Goal: Task Accomplishment & Management: Manage account settings

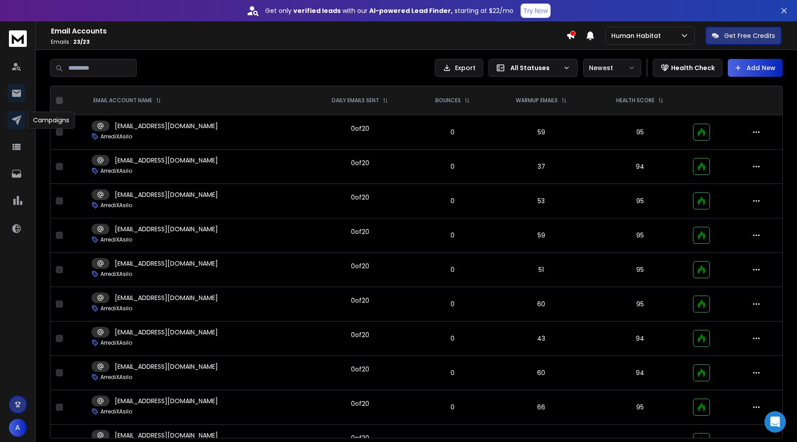
click at [20, 120] on icon at bounding box center [16, 120] width 11 height 11
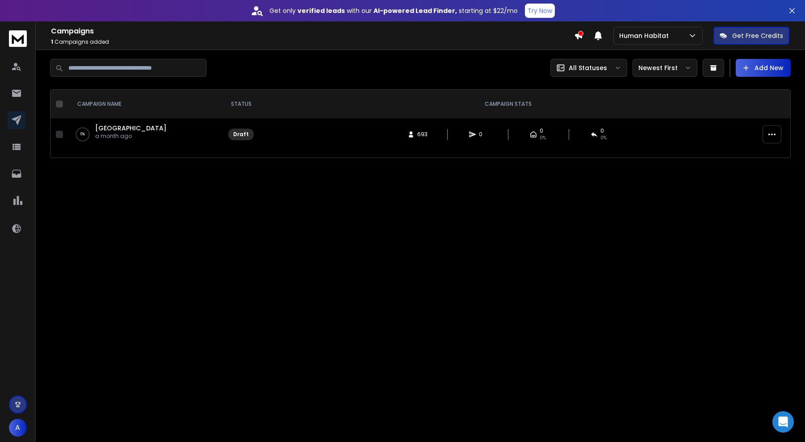
click at [103, 126] on span "[GEOGRAPHIC_DATA]" at bounding box center [130, 128] width 71 height 9
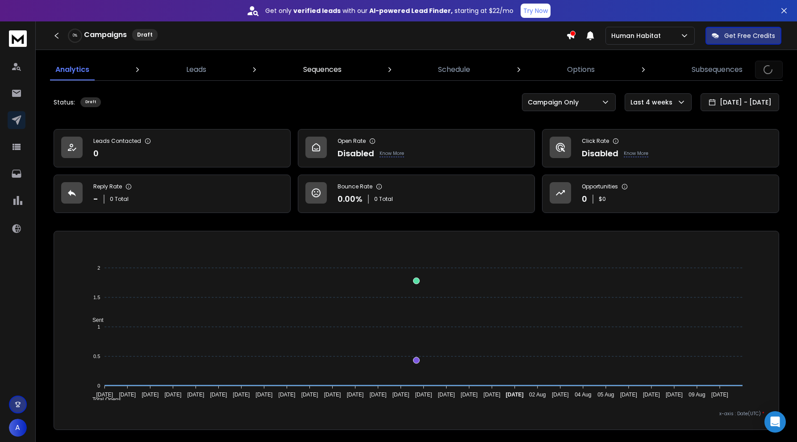
click at [309, 68] on p "Sequences" at bounding box center [322, 69] width 38 height 11
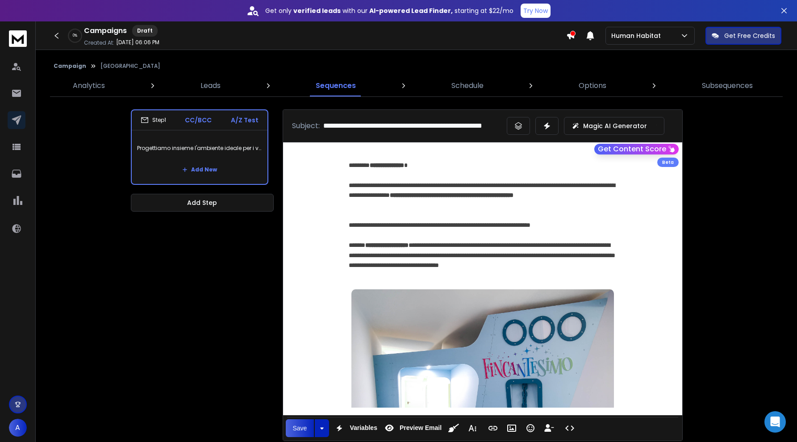
click at [210, 148] on p "Progettiamo insieme l'ambiente ideale per i vostri bambini?" at bounding box center [199, 148] width 125 height 25
drag, startPoint x: 223, startPoint y: 150, endPoint x: 213, endPoint y: 150, distance: 9.8
click at [213, 150] on p "Progettiamo insieme l'ambiente ideale per i vostri bambini?" at bounding box center [199, 148] width 125 height 25
click at [520, 125] on icon at bounding box center [519, 126] width 8 height 8
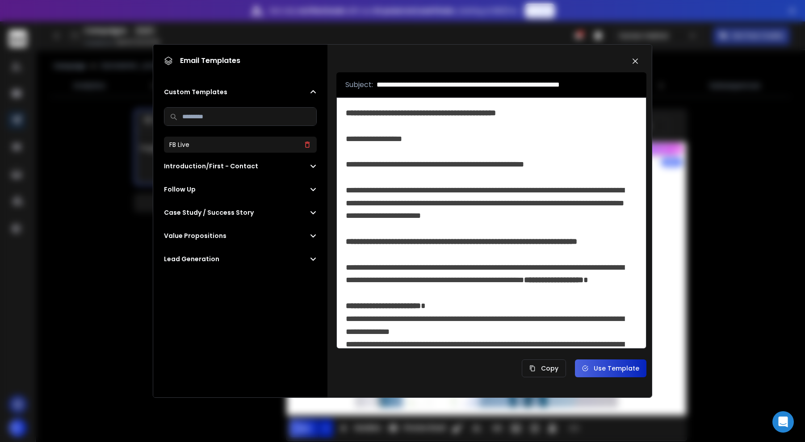
click at [639, 61] on icon at bounding box center [635, 61] width 8 height 8
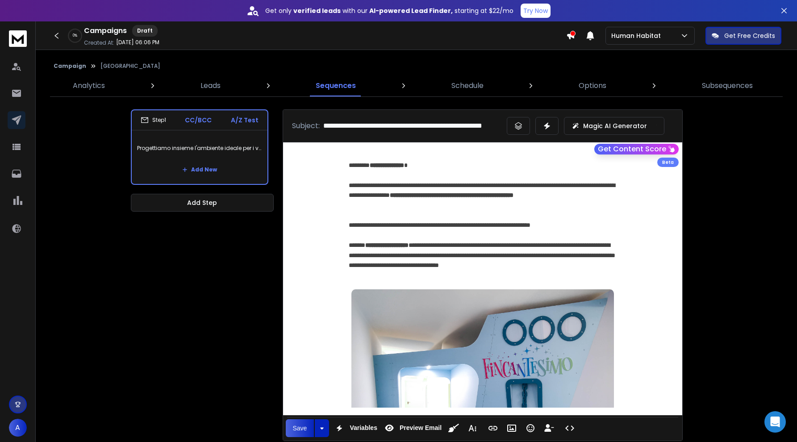
click at [418, 212] on div at bounding box center [483, 215] width 268 height 10
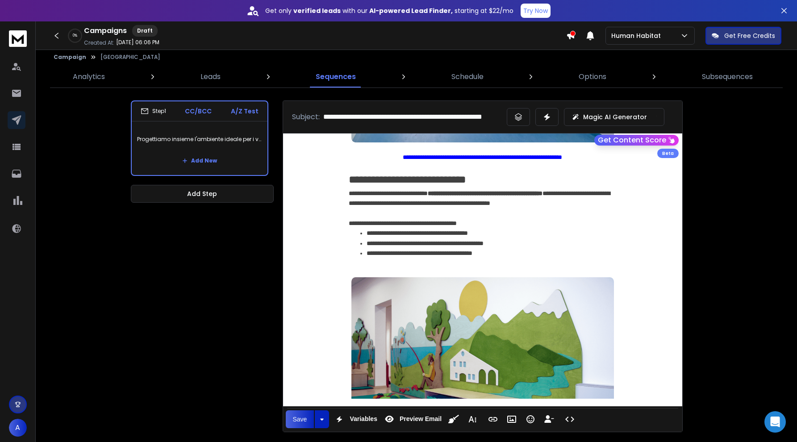
scroll to position [12, 0]
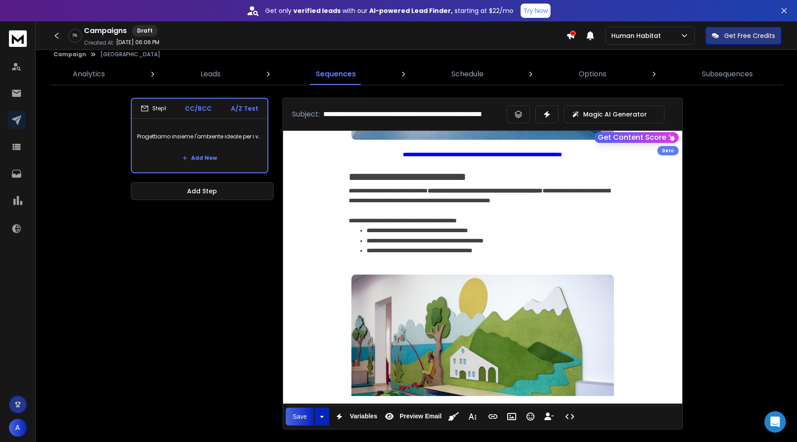
click at [322, 418] on icon "button" at bounding box center [322, 416] width 11 height 5
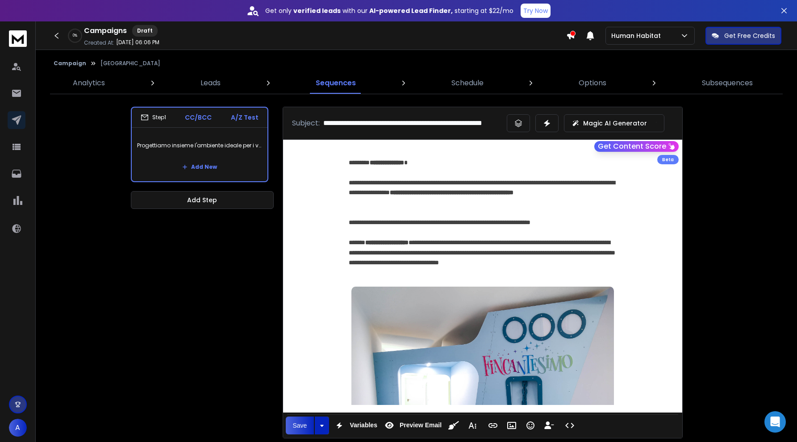
scroll to position [0, 0]
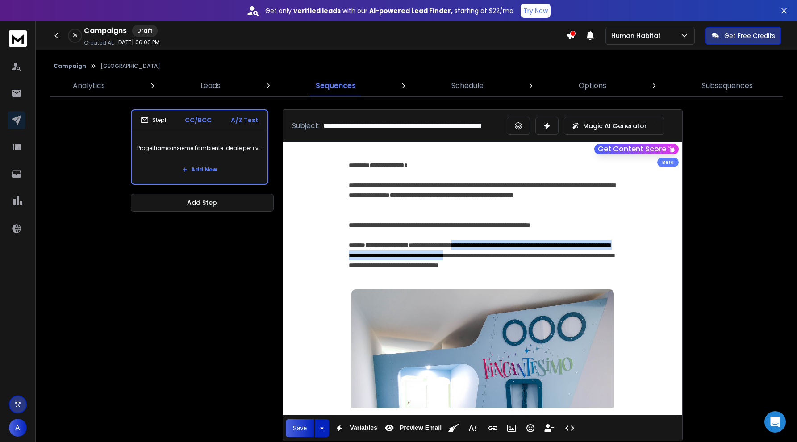
drag, startPoint x: 477, startPoint y: 246, endPoint x: 548, endPoint y: 255, distance: 71.1
click at [548, 255] on div "**********" at bounding box center [483, 255] width 268 height 30
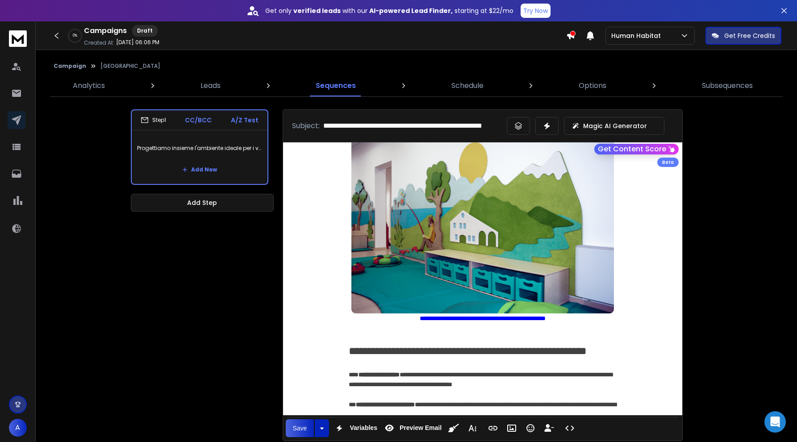
scroll to position [536, 0]
